Goal: Check status: Check status

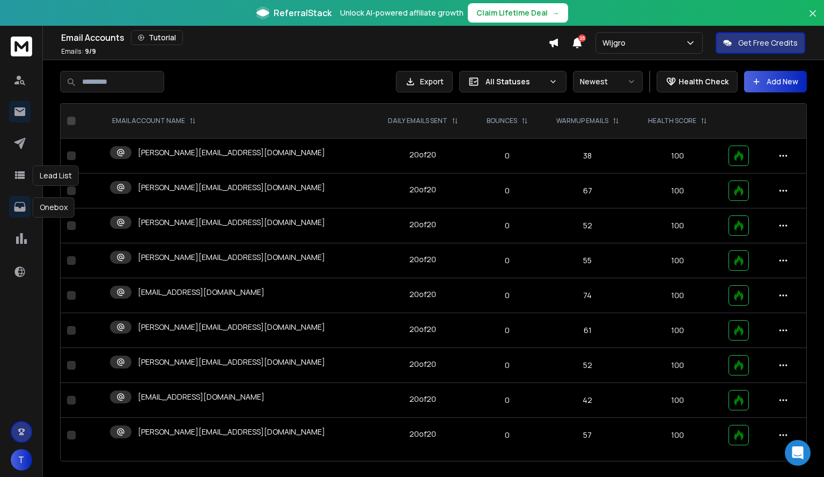
click at [21, 207] on icon at bounding box center [19, 207] width 11 height 10
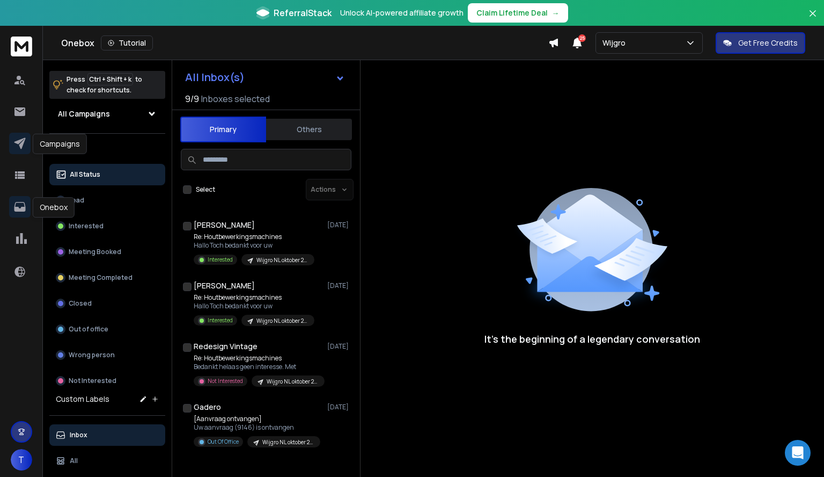
click at [17, 145] on icon at bounding box center [19, 143] width 13 height 13
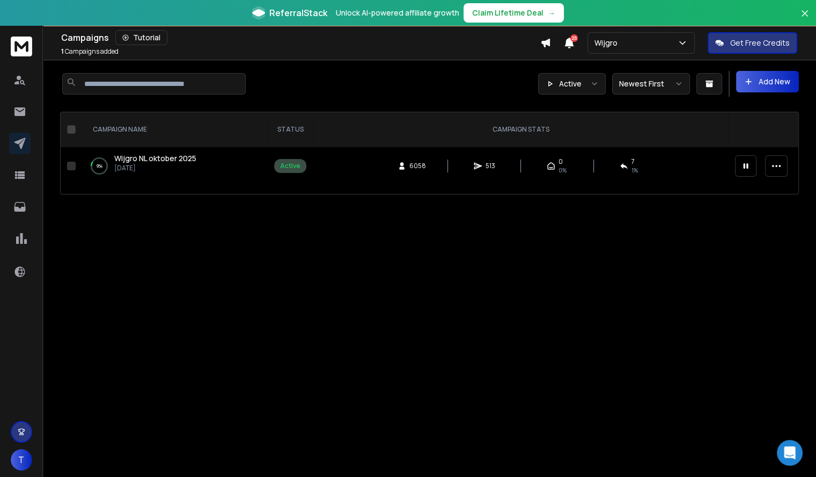
click at [177, 155] on span "Wijgro NL oktober 2025" at bounding box center [155, 158] width 82 height 10
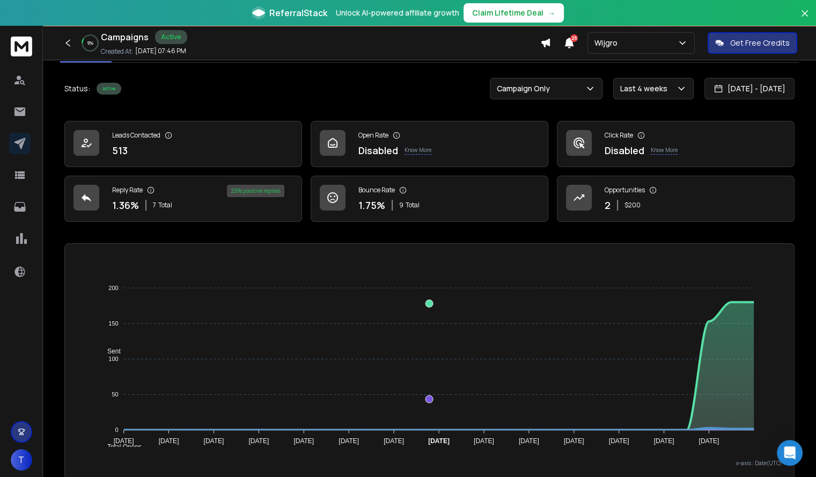
scroll to position [215, 0]
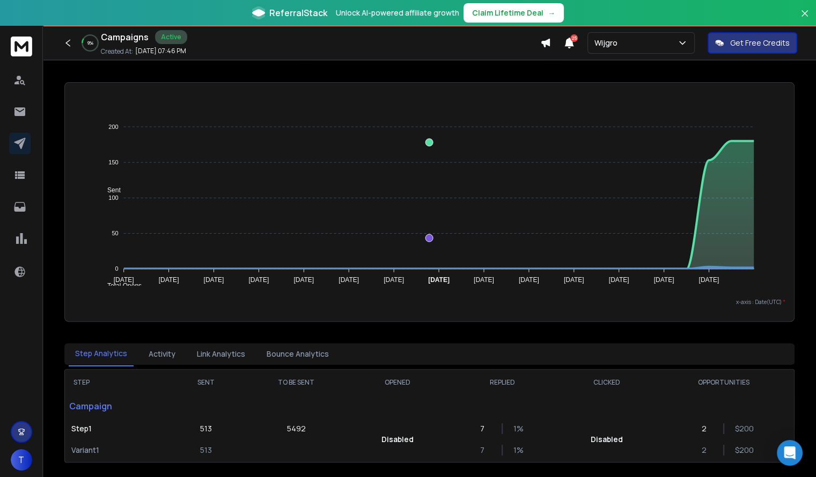
click at [161, 350] on button "Activity" at bounding box center [162, 354] width 40 height 24
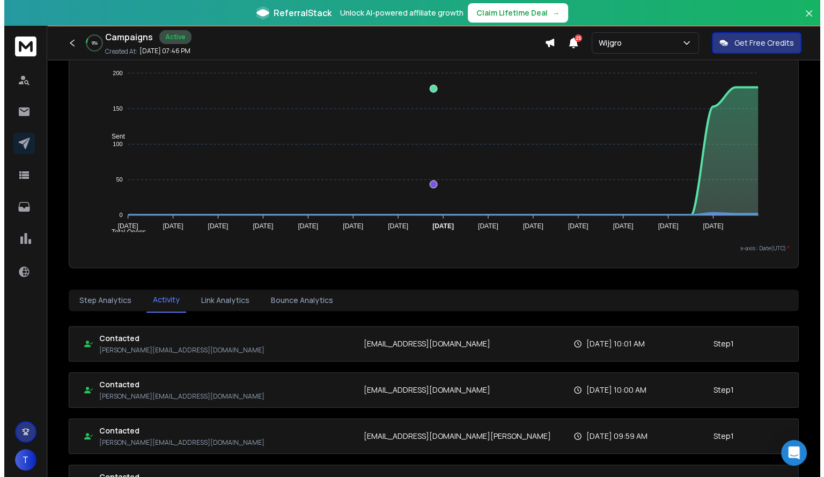
scroll to position [0, 0]
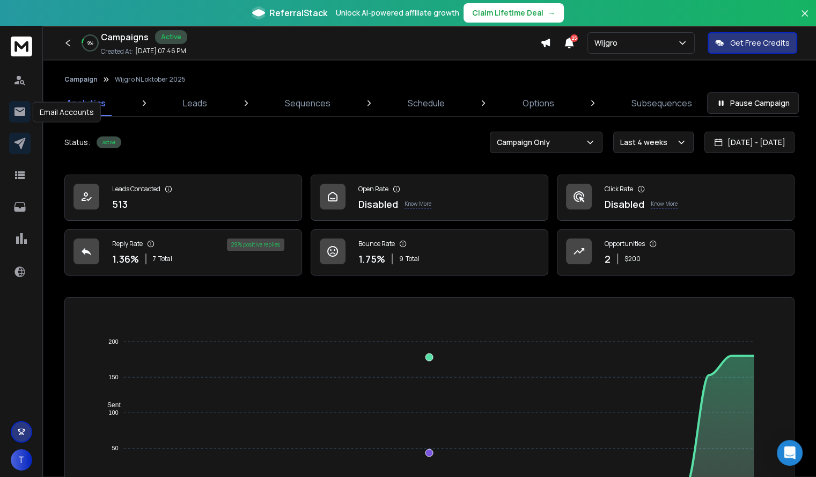
click at [24, 112] on icon at bounding box center [19, 111] width 11 height 9
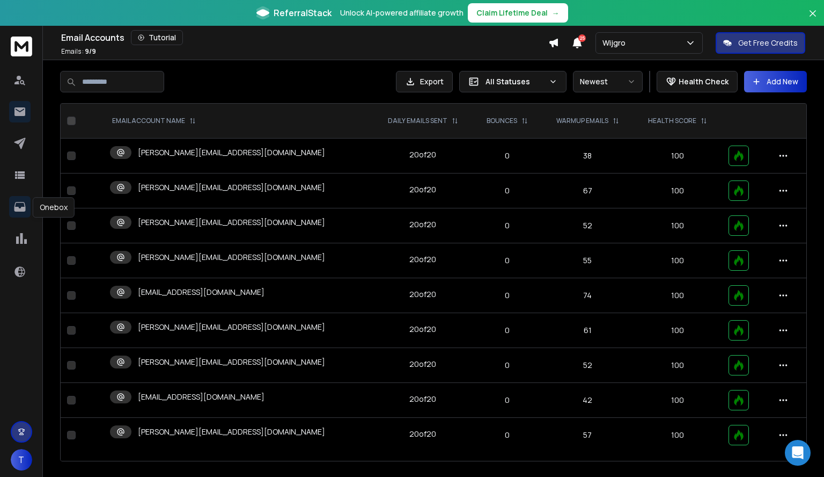
click at [17, 212] on icon at bounding box center [19, 206] width 13 height 13
